Goal: Communication & Community: Answer question/provide support

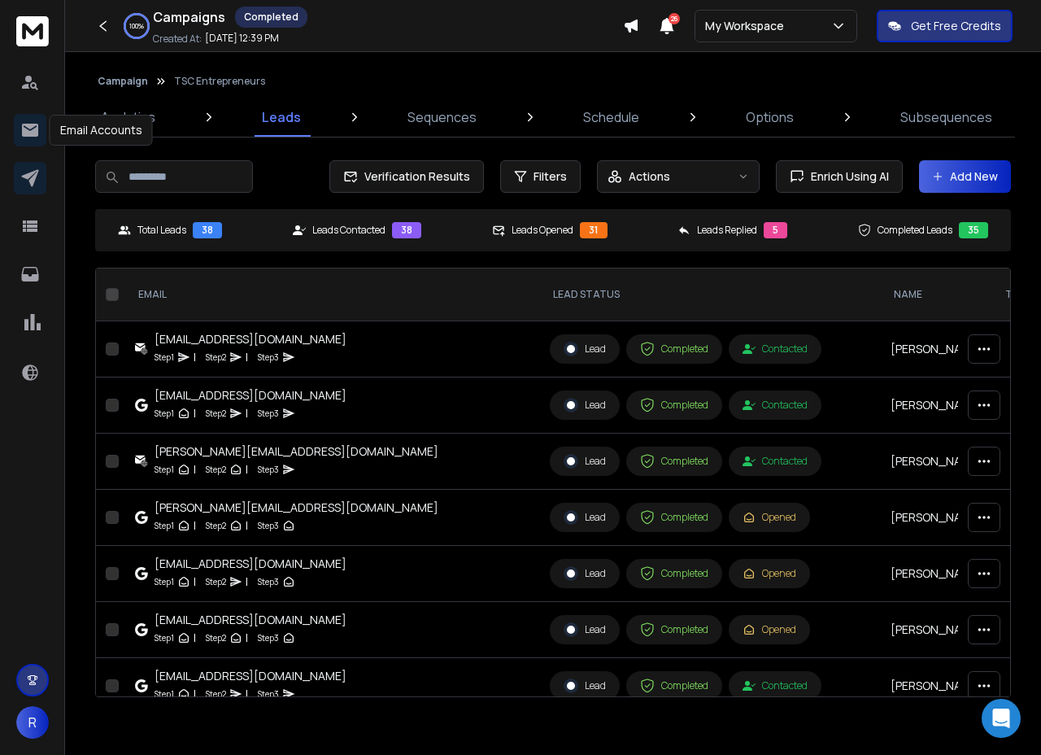
click at [32, 133] on icon at bounding box center [30, 130] width 16 height 13
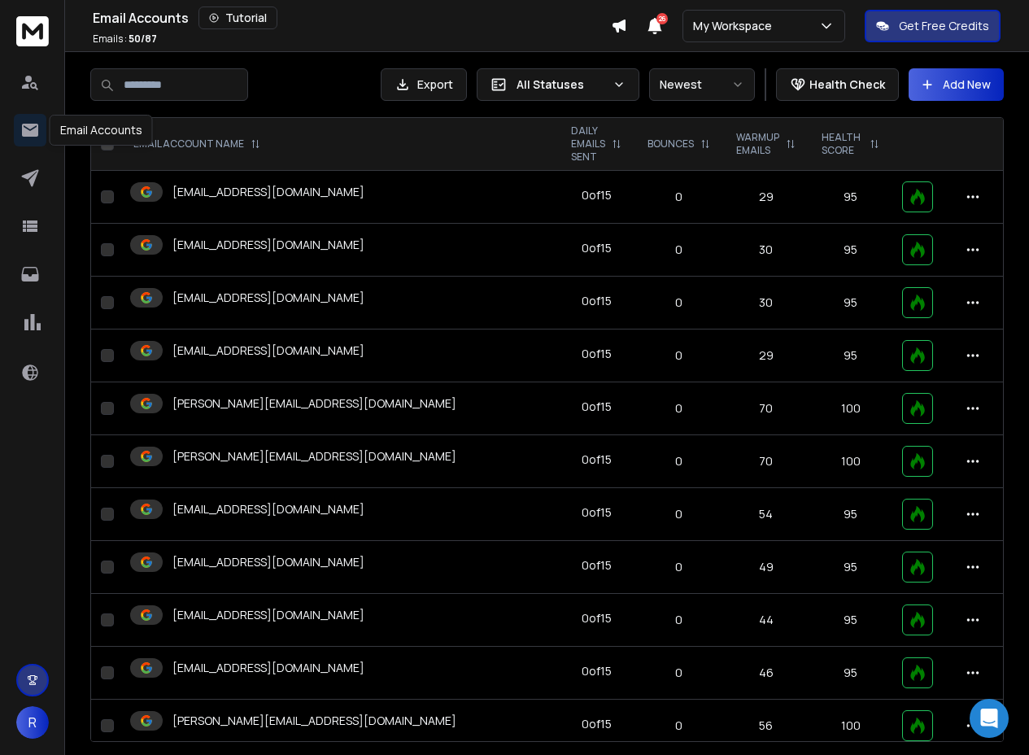
click at [32, 137] on icon at bounding box center [30, 130] width 20 height 20
click at [29, 273] on icon at bounding box center [30, 274] width 20 height 20
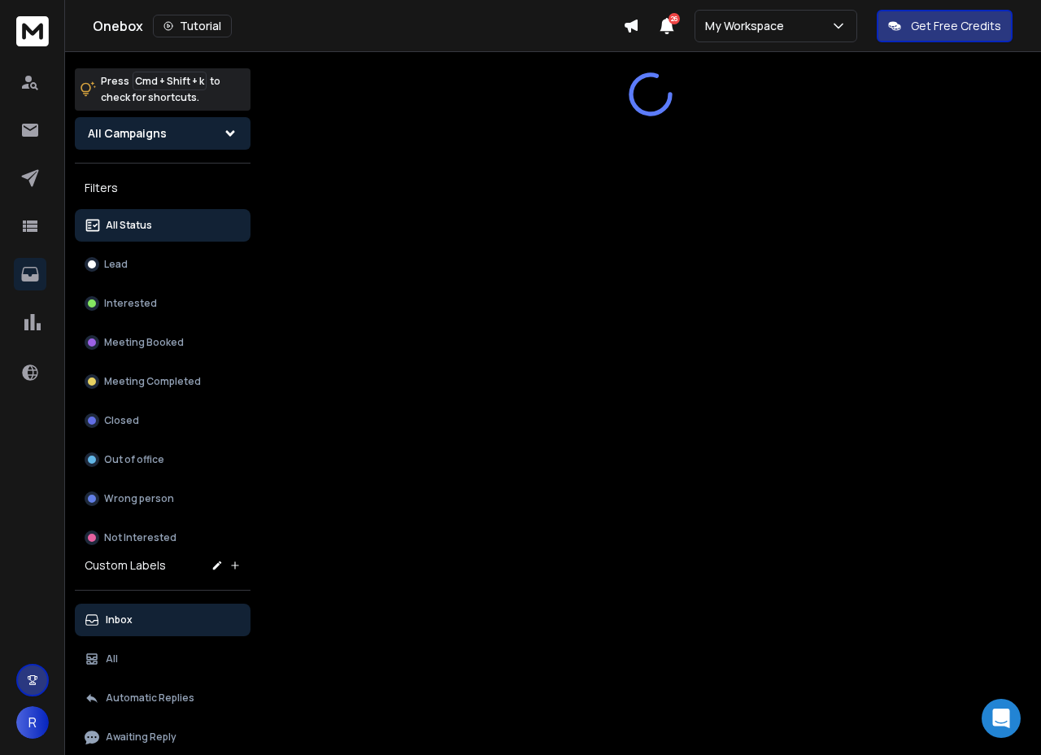
click at [224, 136] on icon at bounding box center [230, 133] width 15 height 15
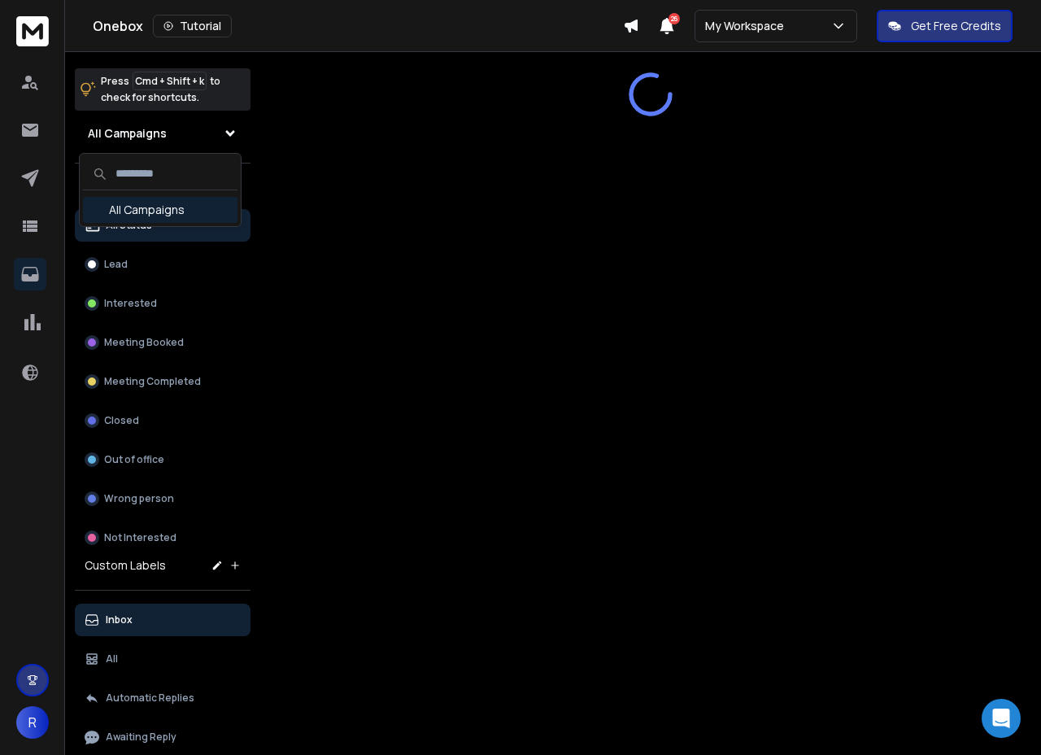
click at [142, 211] on div "All Campaigns" at bounding box center [160, 210] width 155 height 26
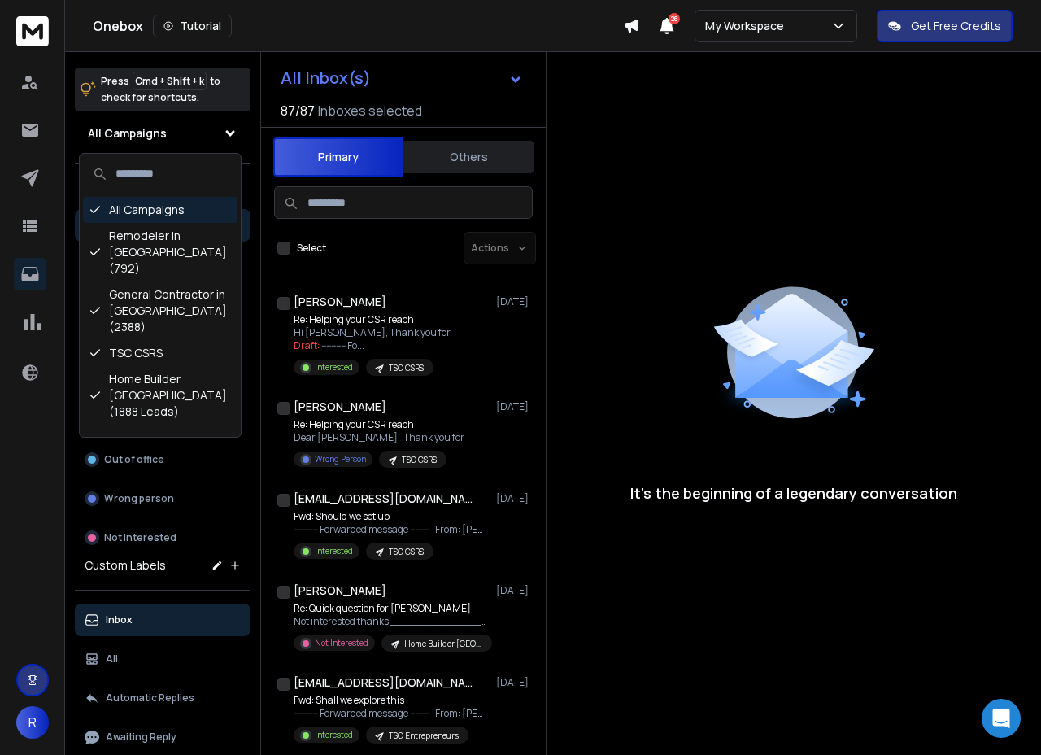
click at [119, 215] on div "All Campaigns" at bounding box center [160, 210] width 155 height 26
click at [104, 340] on div "TSC CSRS" at bounding box center [160, 353] width 155 height 26
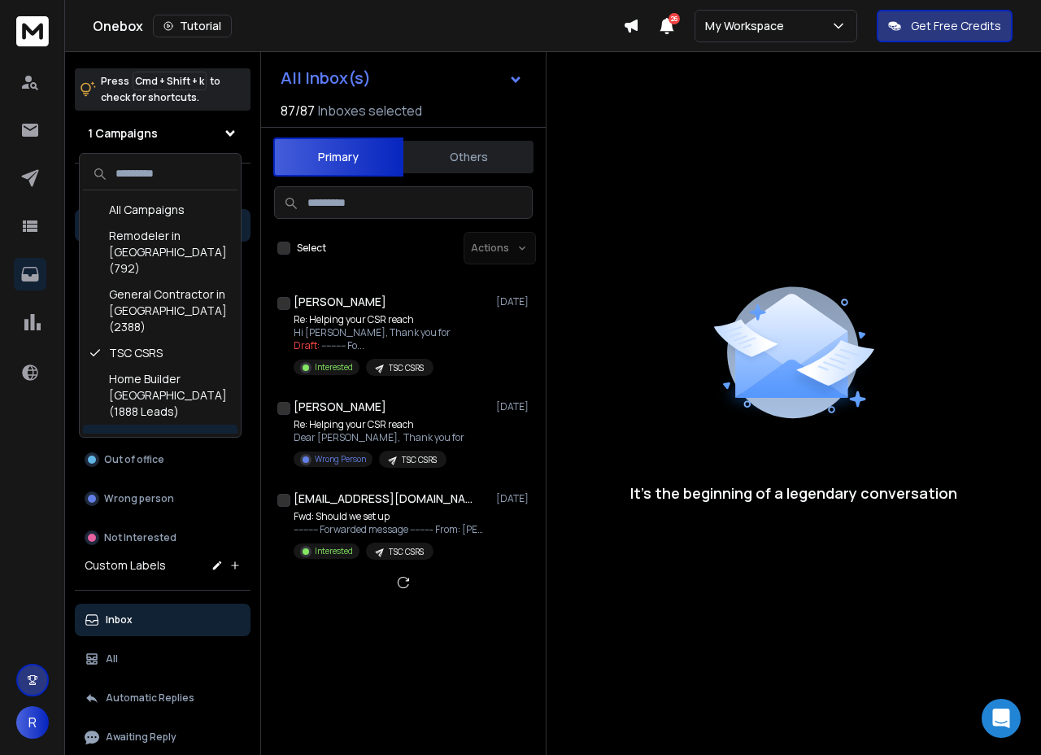
click at [107, 425] on div "TSC Entrepreneurs" at bounding box center [160, 438] width 155 height 26
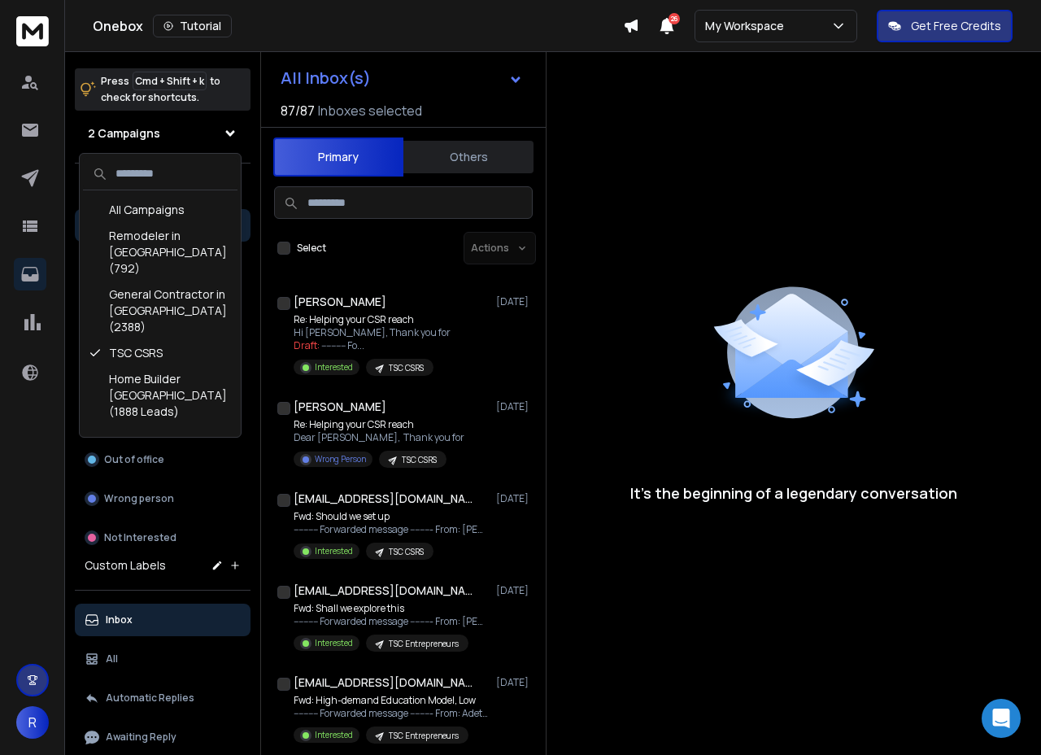
click at [104, 451] on div "[PERSON_NAME] Education Email Campaign" at bounding box center [160, 480] width 155 height 59
click at [234, 131] on button "3 Campaigns" at bounding box center [163, 133] width 176 height 33
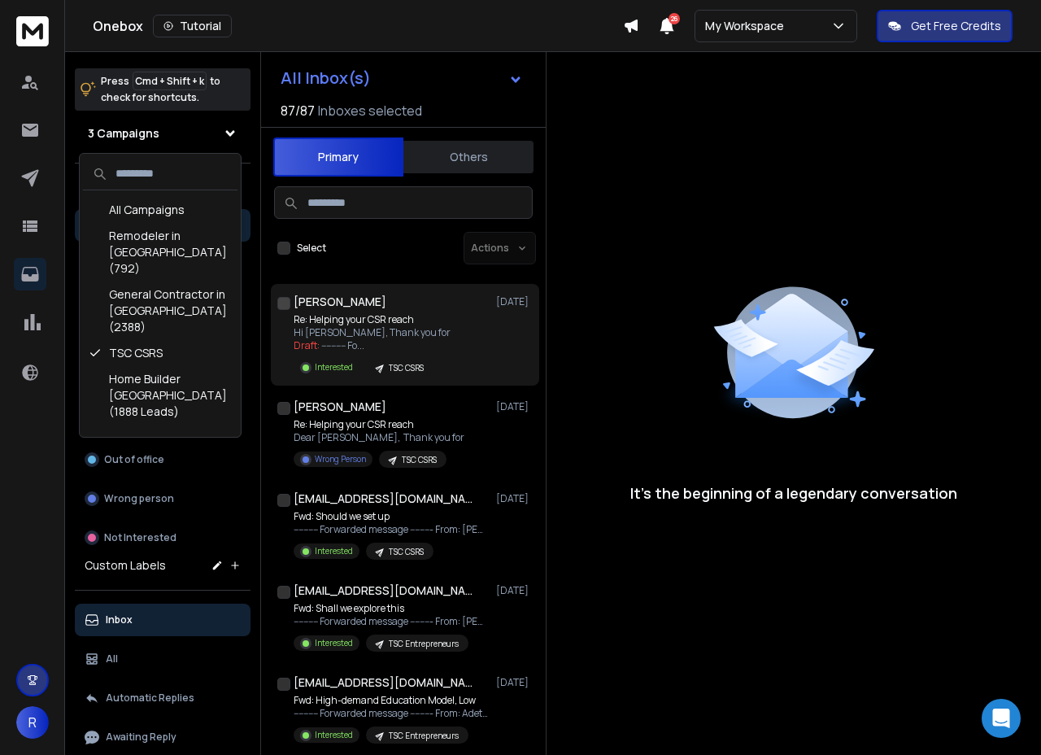
click at [460, 348] on div "Re: Helping your CSR reach Hi [PERSON_NAME], Thank you for Draft: ---------- Fo…" at bounding box center [413, 344] width 239 height 63
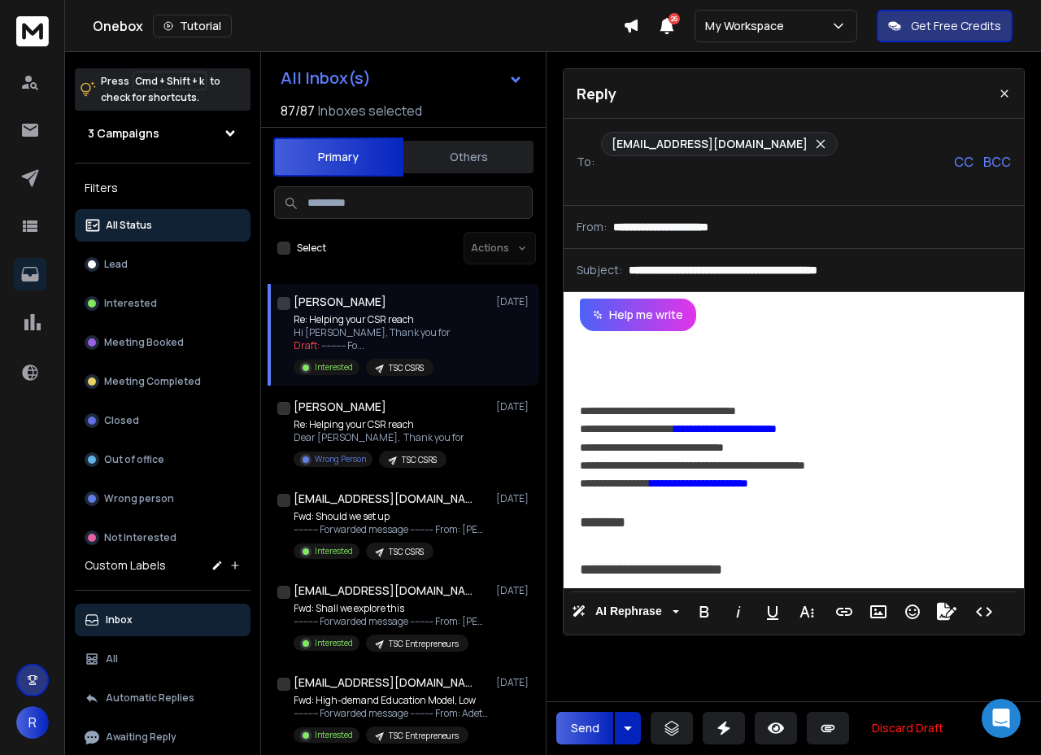
click at [814, 146] on icon at bounding box center [820, 143] width 13 height 13
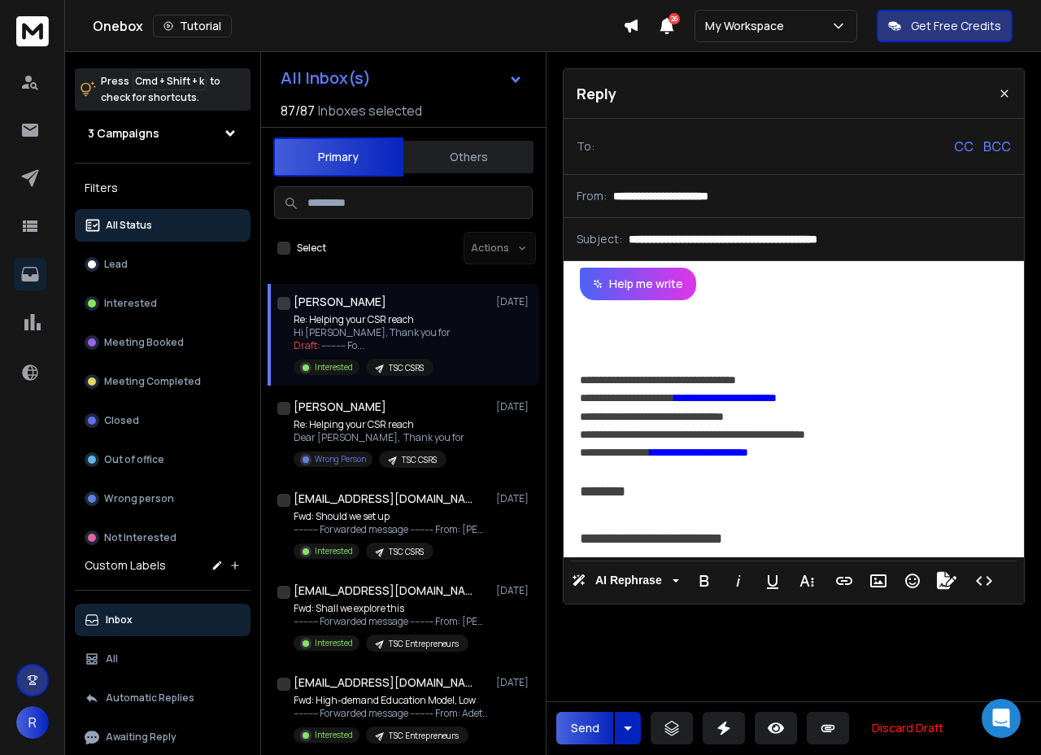
click at [693, 154] on input at bounding box center [658, 146] width 114 height 29
type input "**********"
click at [585, 730] on button "Send" at bounding box center [584, 728] width 57 height 33
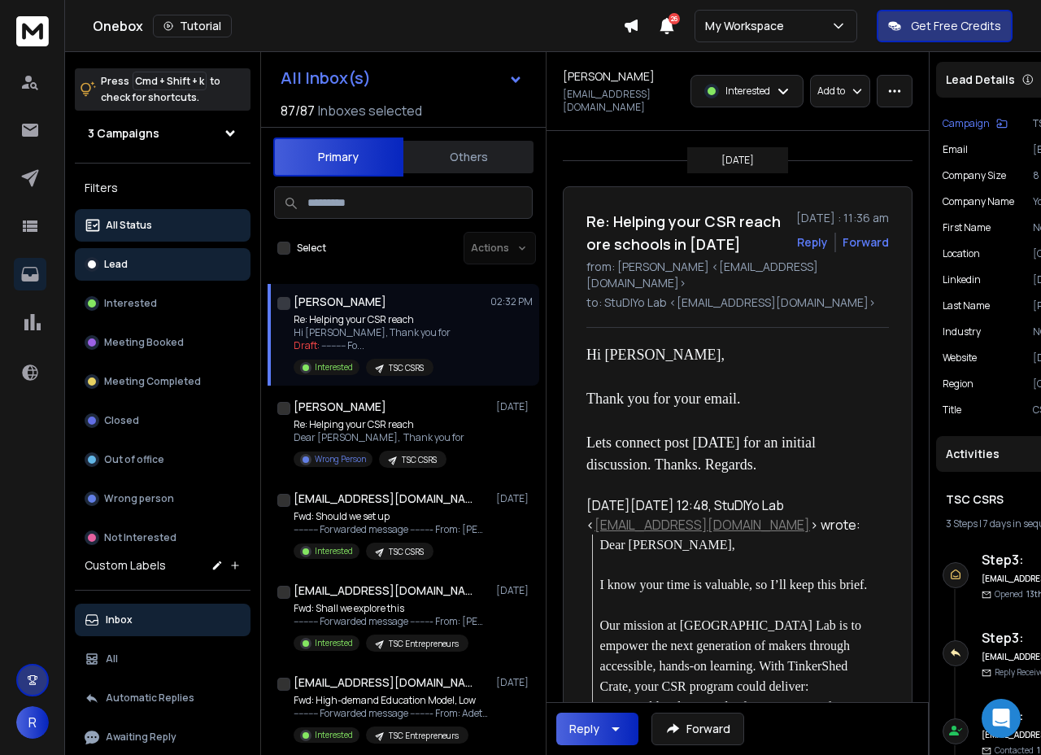
click at [125, 276] on button "Lead" at bounding box center [163, 264] width 176 height 33
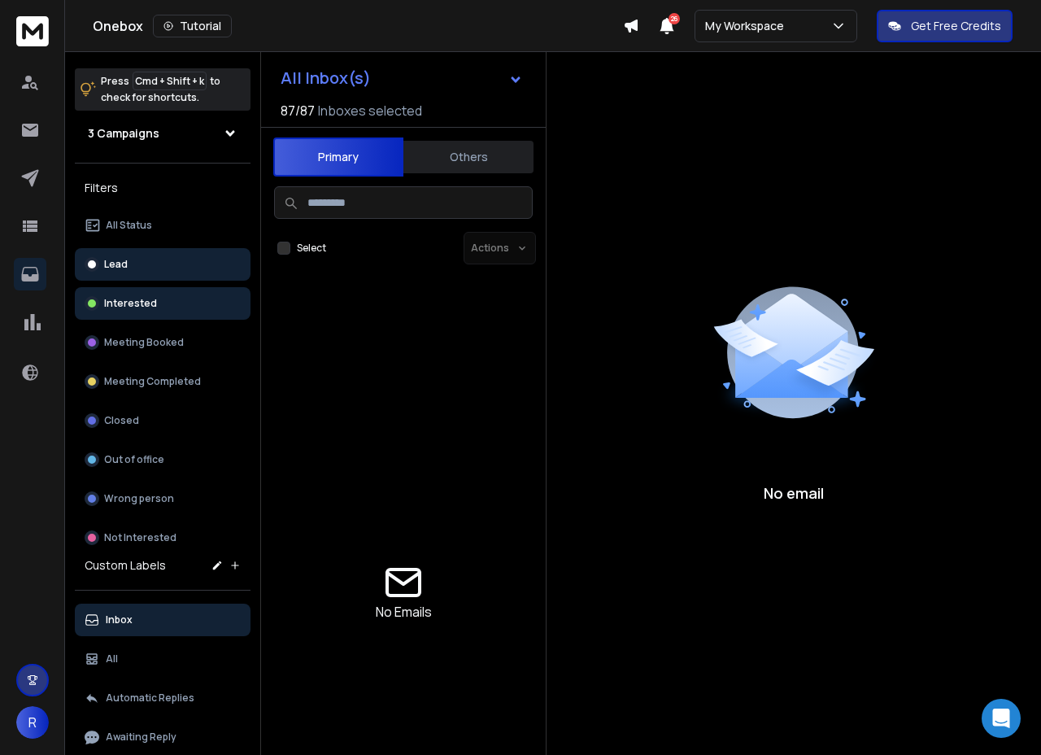
click at [132, 301] on p "Interested" at bounding box center [130, 303] width 53 height 13
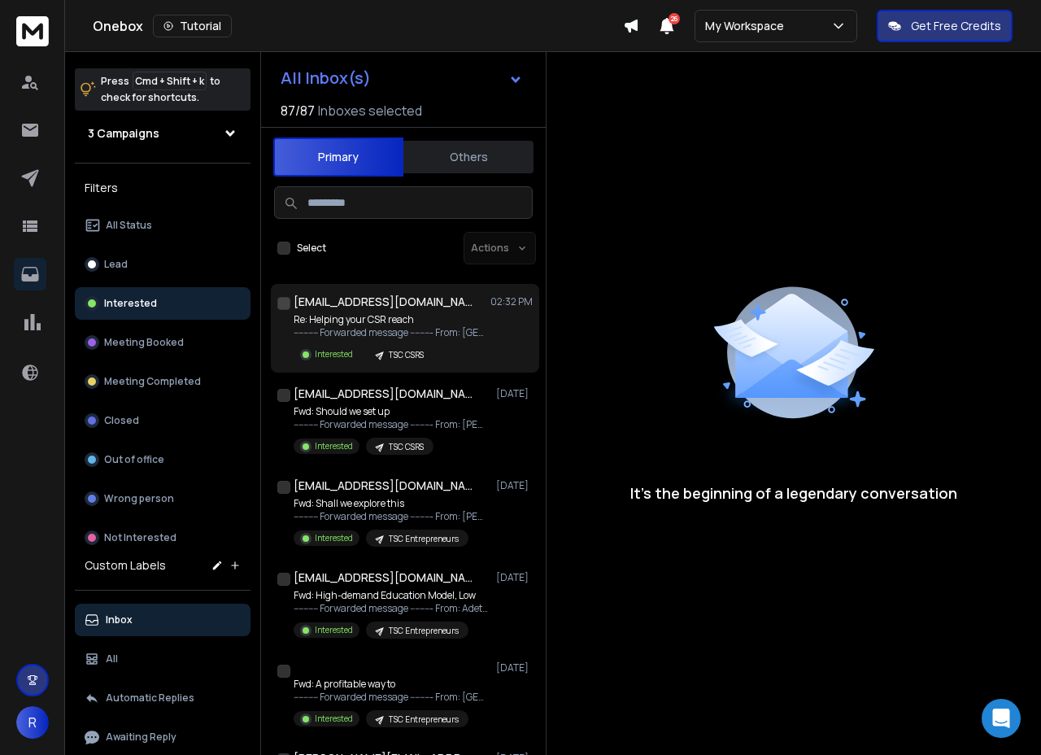
click at [464, 353] on div "Interested TSC CSRS" at bounding box center [391, 354] width 195 height 17
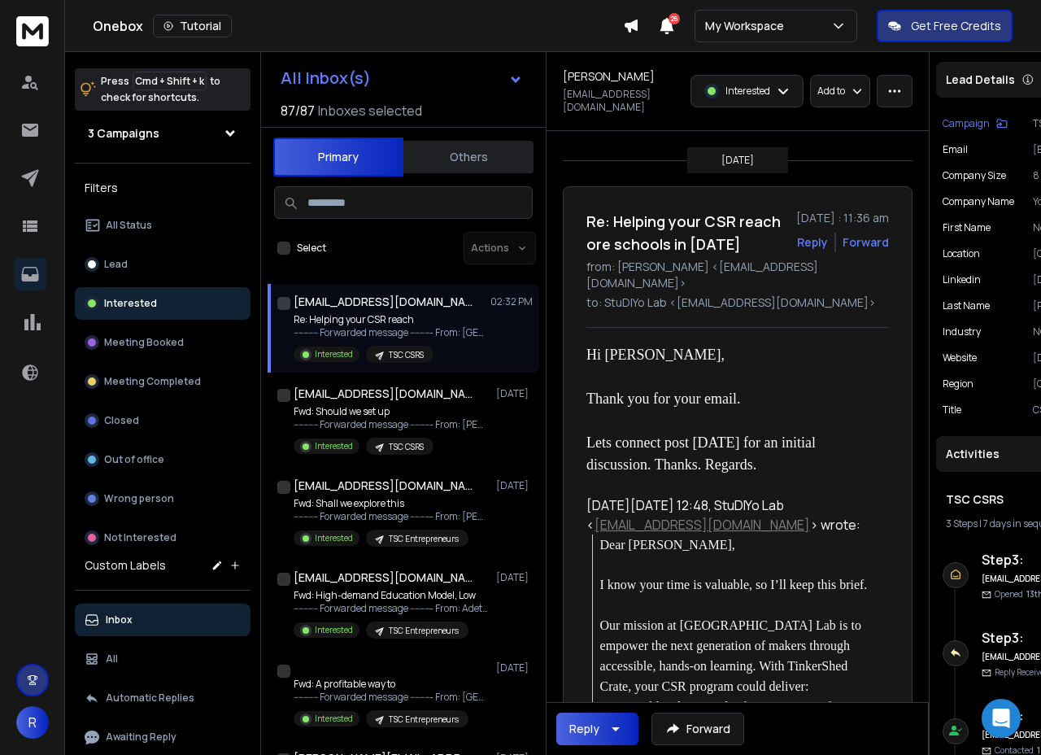
click at [494, 348] on div "Re: Helping your CSR reach ---------- Forwarded message --------- From: Neha In…" at bounding box center [413, 338] width 239 height 50
